Goal: Information Seeking & Learning: Learn about a topic

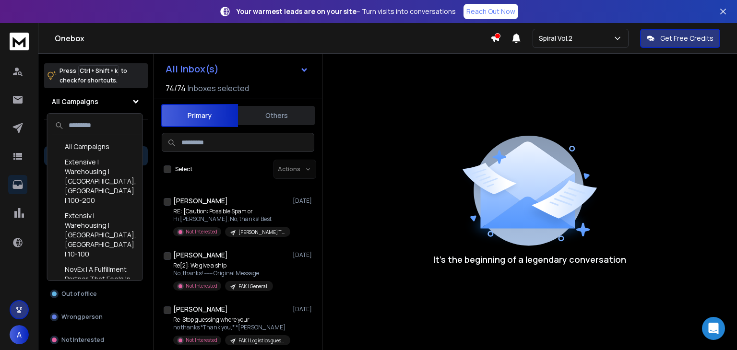
scroll to position [269, 0]
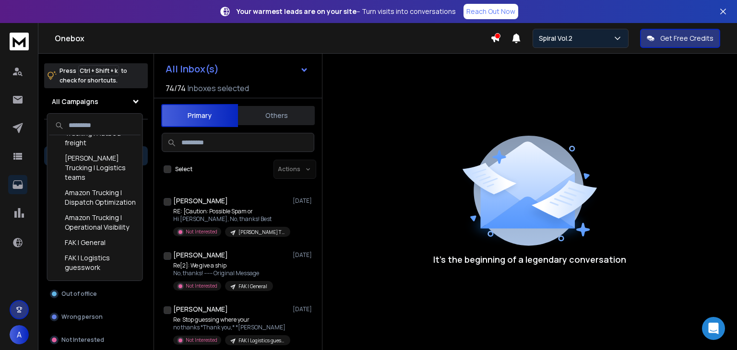
click at [618, 35] on icon "button" at bounding box center [618, 39] width 10 height 10
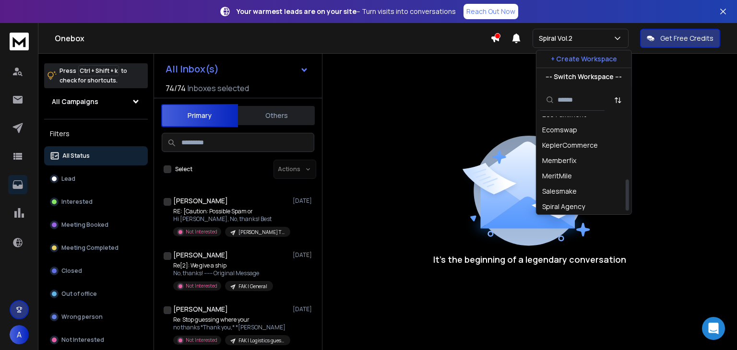
scroll to position [192, 0]
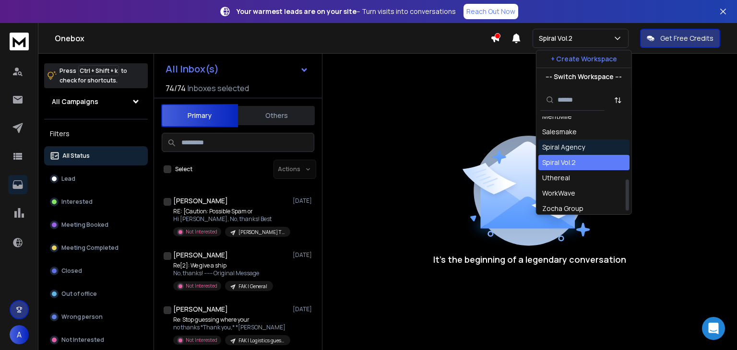
click at [567, 149] on div "Spiral Agency" at bounding box center [563, 148] width 43 height 10
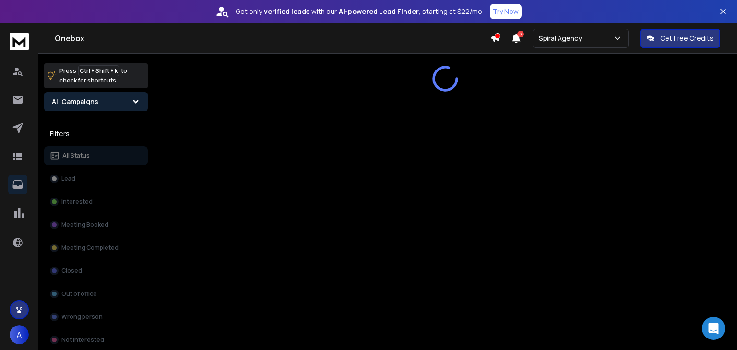
click at [115, 106] on button "All Campaigns" at bounding box center [96, 101] width 104 height 19
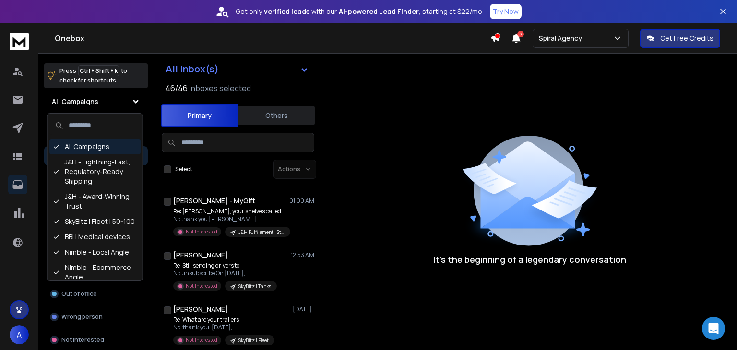
click at [53, 144] on icon at bounding box center [57, 147] width 8 height 8
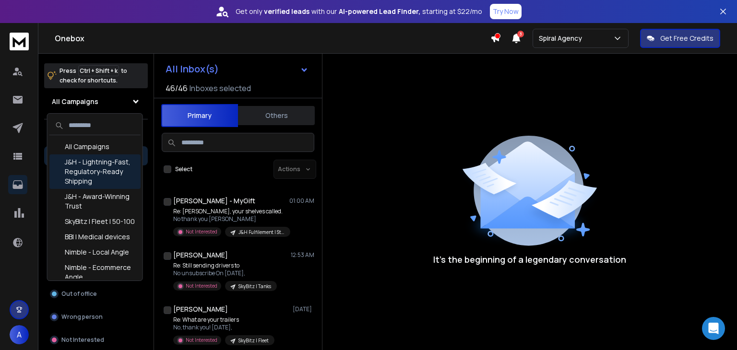
click at [70, 169] on div "J&H - Lightning-Fast, Regulatory-Ready Shipping" at bounding box center [94, 172] width 91 height 35
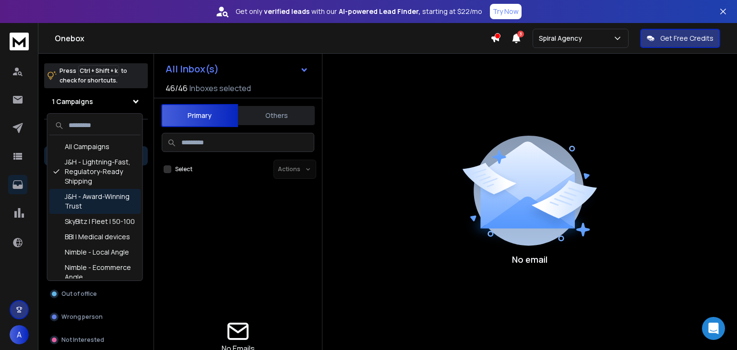
click at [107, 206] on div "J&H - Award-Winning Trust" at bounding box center [94, 201] width 91 height 25
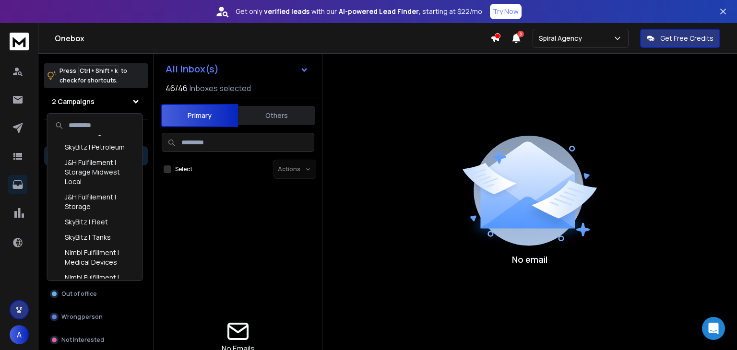
scroll to position [177, 0]
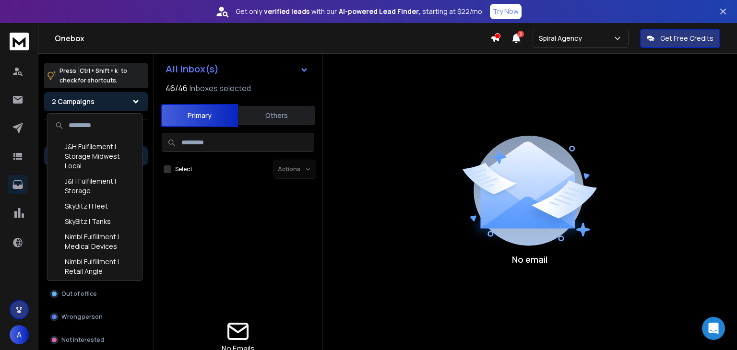
click at [98, 104] on button "2 Campaigns" at bounding box center [96, 101] width 104 height 19
click at [394, 182] on div "No email" at bounding box center [529, 203] width 415 height 298
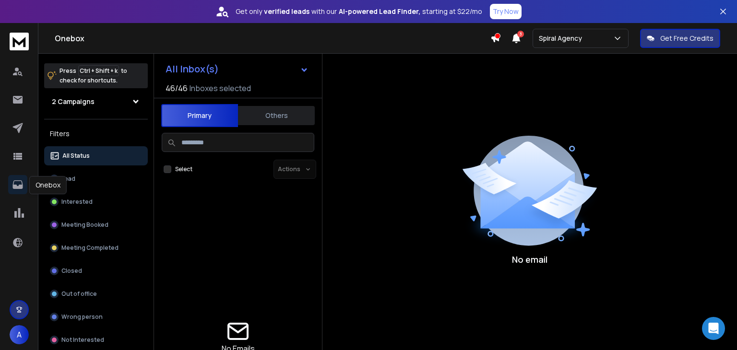
click at [15, 183] on icon at bounding box center [18, 185] width 12 height 12
click at [110, 105] on button "2 Campaigns" at bounding box center [96, 101] width 104 height 19
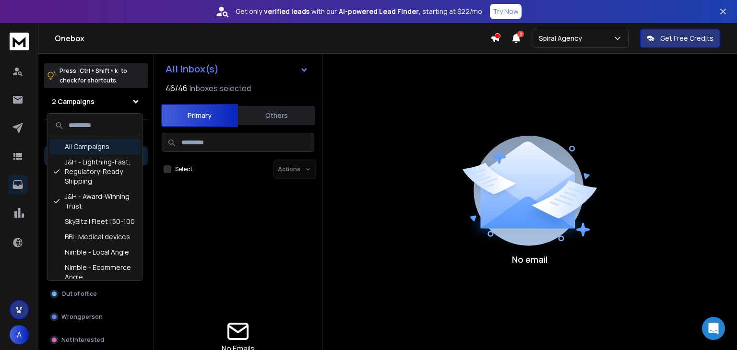
click at [82, 143] on div "All Campaigns" at bounding box center [94, 146] width 91 height 15
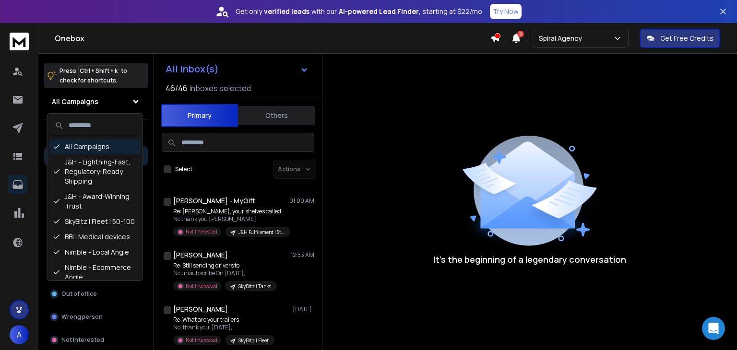
click at [81, 149] on div "All Campaigns" at bounding box center [94, 146] width 91 height 15
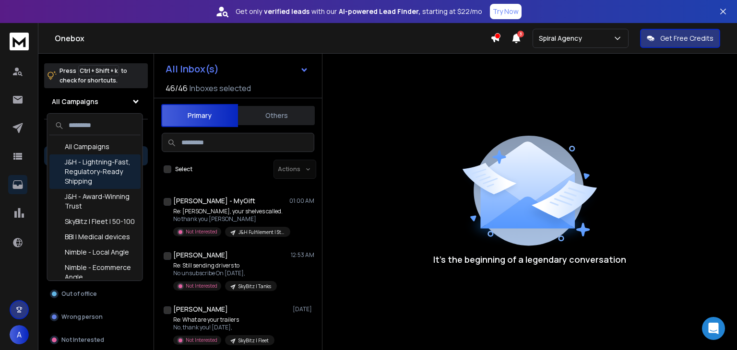
click at [68, 163] on div "J&H - Lightning-Fast, Regulatory-Ready Shipping" at bounding box center [94, 172] width 91 height 35
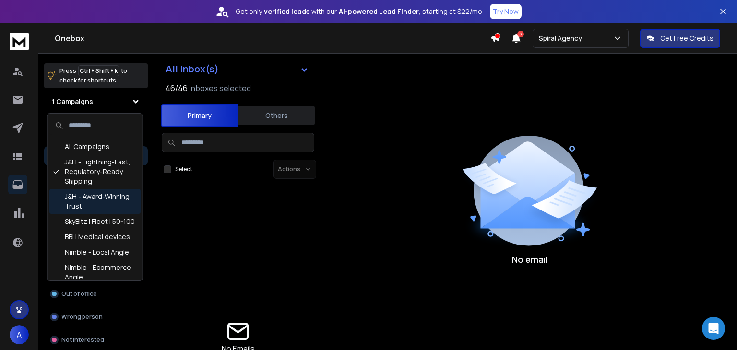
click at [80, 193] on div "J&H - Award-Winning Trust" at bounding box center [94, 201] width 91 height 25
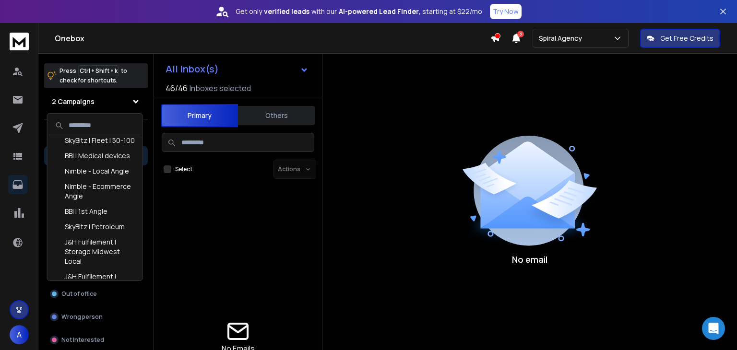
scroll to position [96, 0]
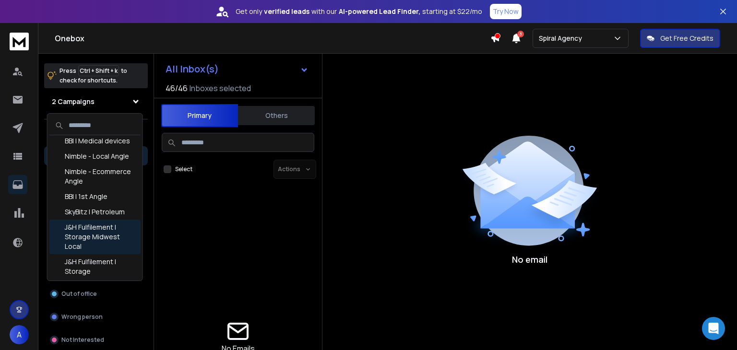
click at [88, 233] on div "J&H Fulfilement | Storage Midwest Local" at bounding box center [94, 237] width 91 height 35
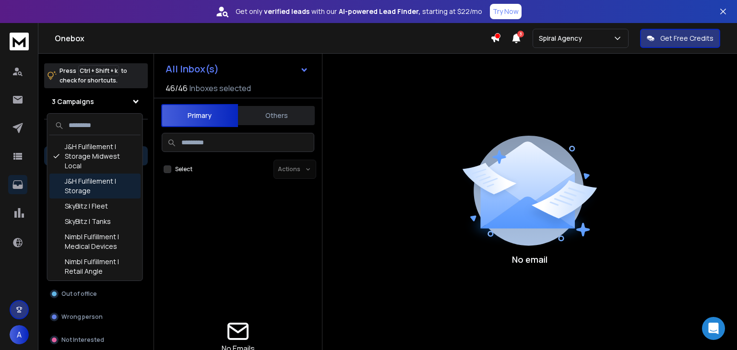
click at [71, 187] on div "J&H Fulfilement | Storage" at bounding box center [94, 186] width 91 height 25
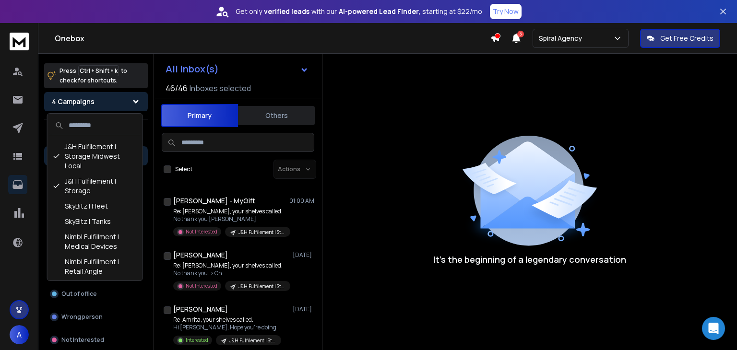
click at [114, 101] on button "4 Campaigns" at bounding box center [96, 101] width 104 height 19
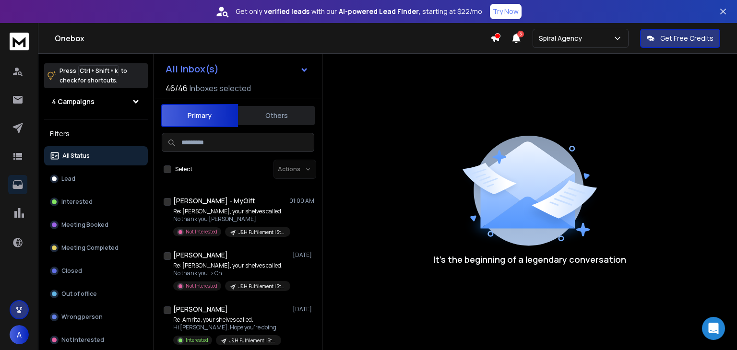
click at [393, 227] on div "It’s the beginning of a legendary conversation" at bounding box center [529, 203] width 415 height 298
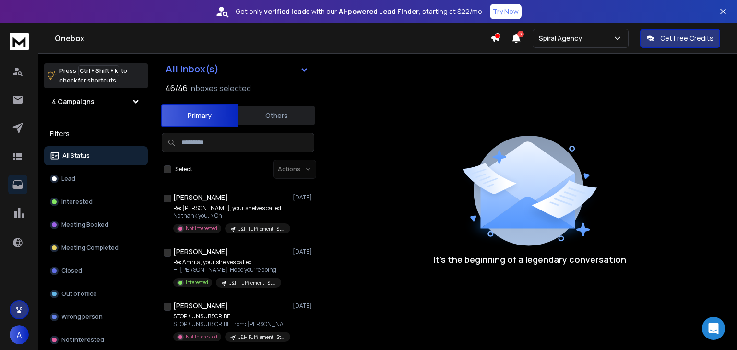
scroll to position [78, 0]
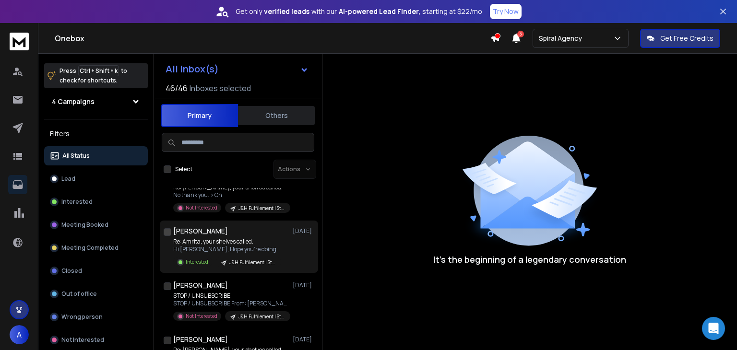
click at [197, 233] on h1 "[PERSON_NAME]" at bounding box center [200, 231] width 55 height 10
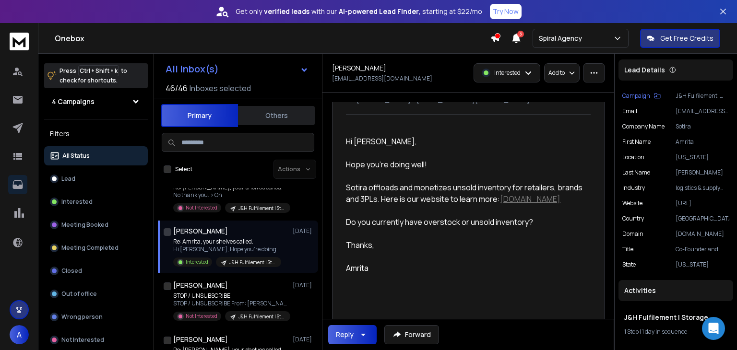
scroll to position [96, 0]
